Goal: Task Accomplishment & Management: Use online tool/utility

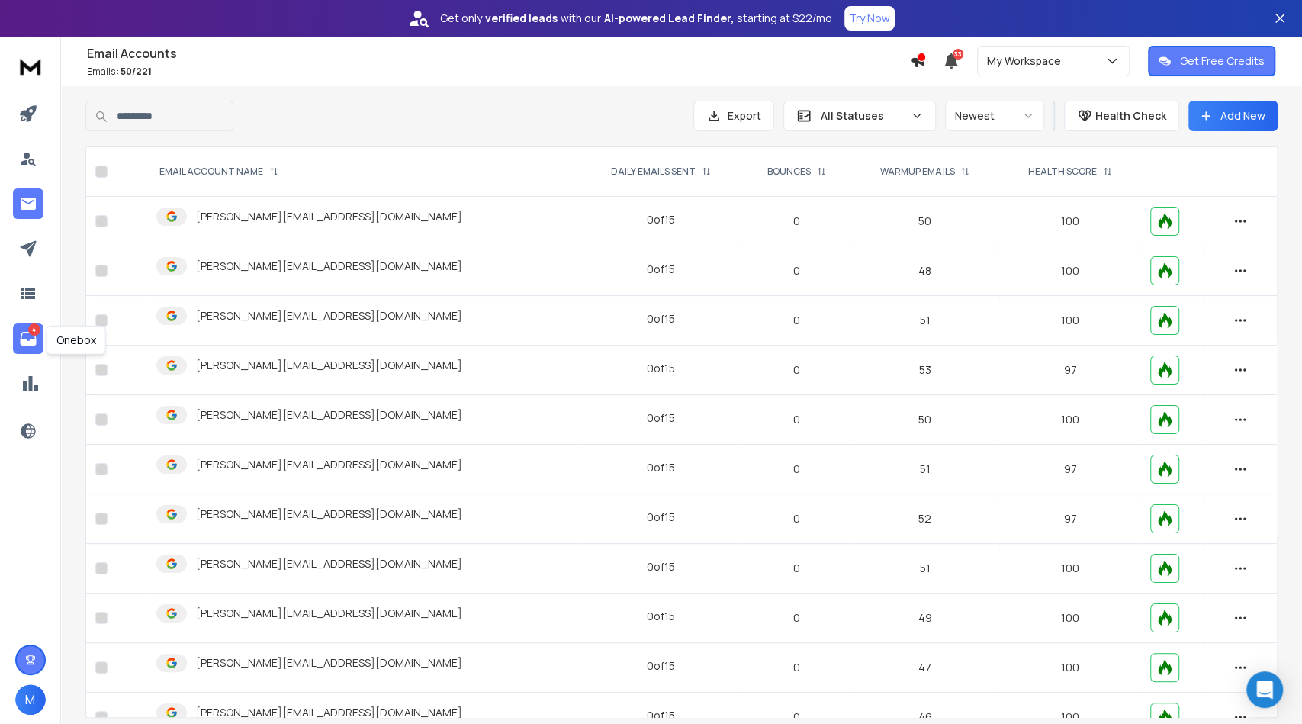
click at [19, 335] on icon at bounding box center [28, 339] width 18 height 18
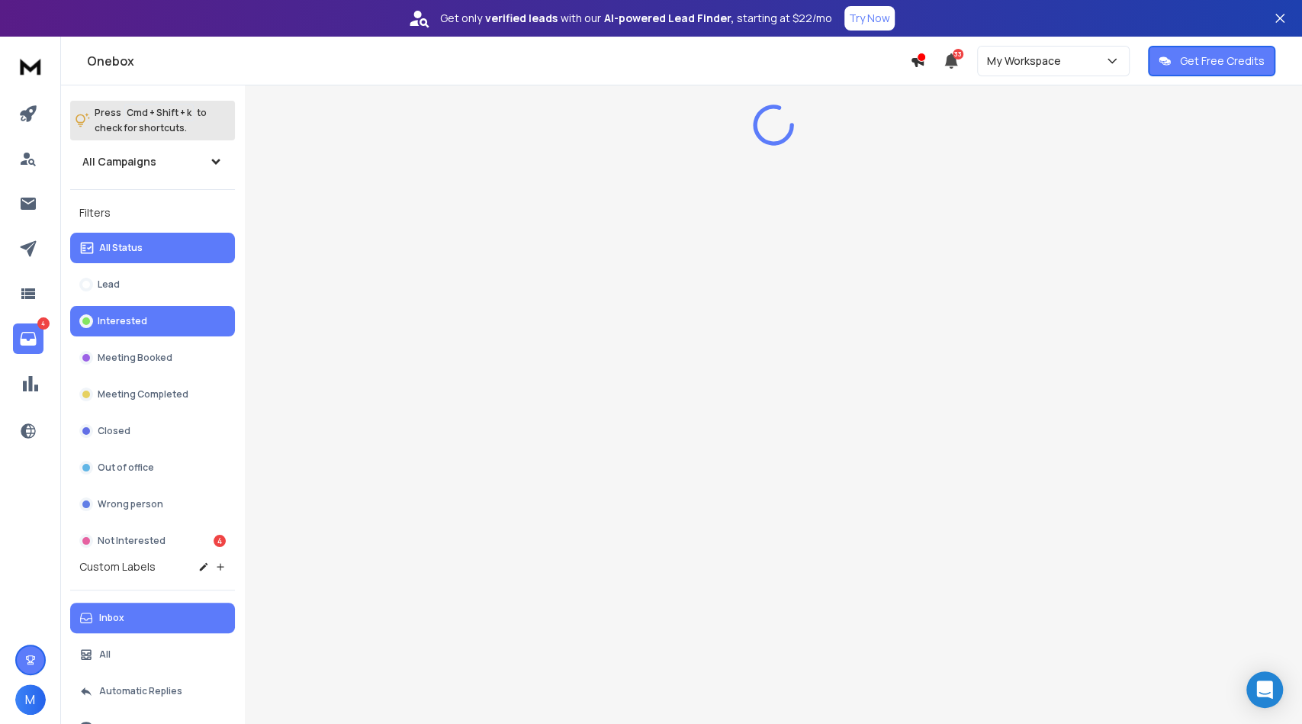
click at [143, 330] on button "Interested" at bounding box center [152, 321] width 165 height 31
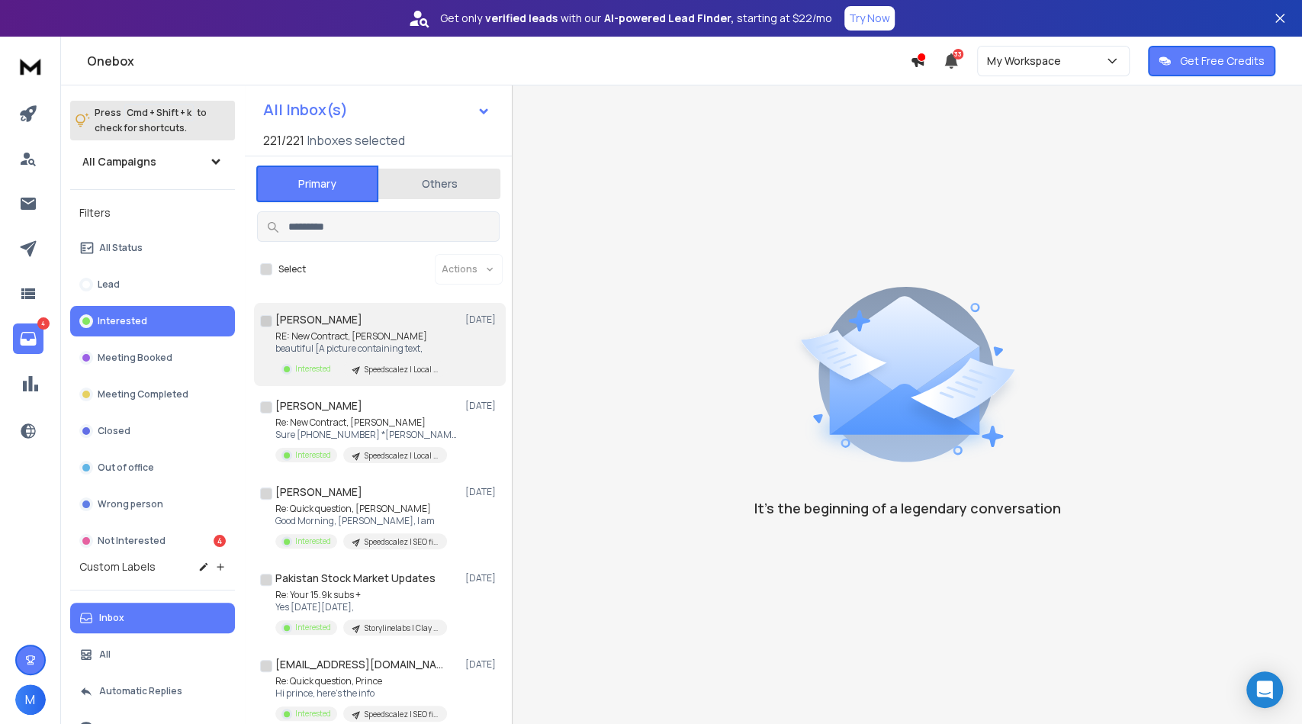
click at [343, 328] on div "Bob Ballan 12 Sep RE: New Contract, Bob beautiful [A picture containing text, I…" at bounding box center [387, 344] width 224 height 65
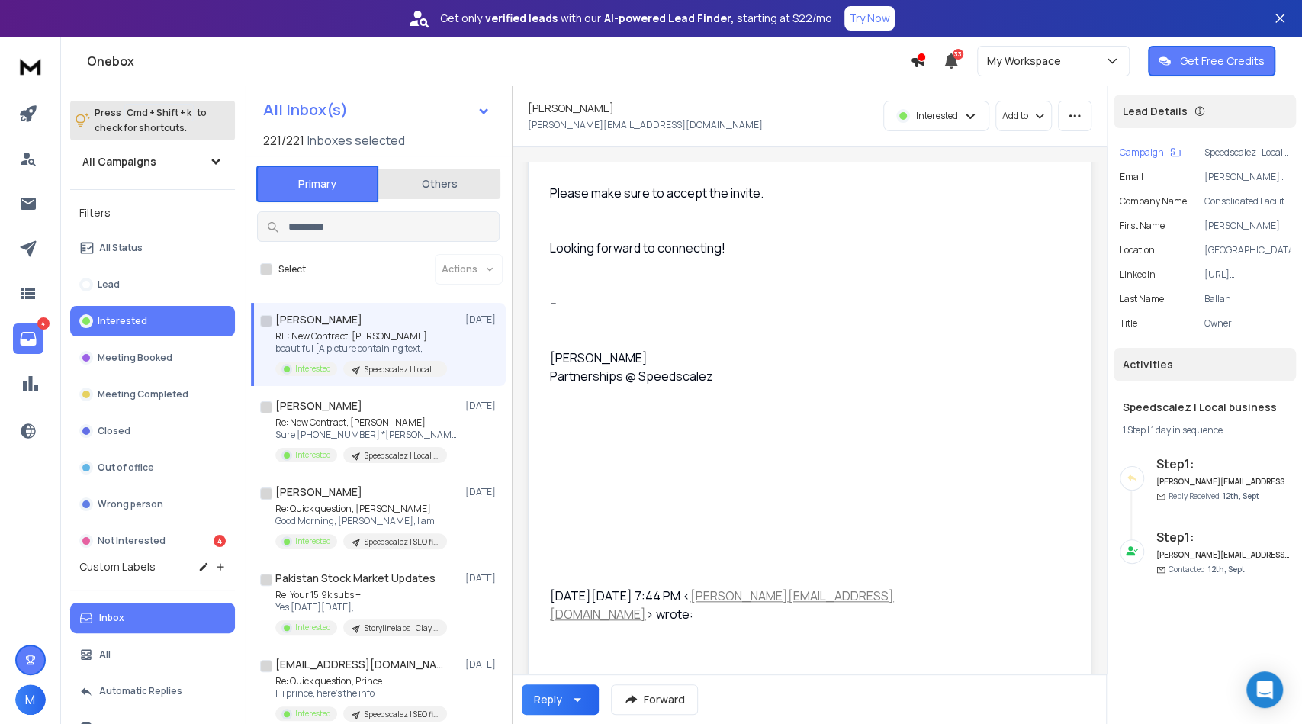
scroll to position [363, 0]
